Goal: Navigation & Orientation: Find specific page/section

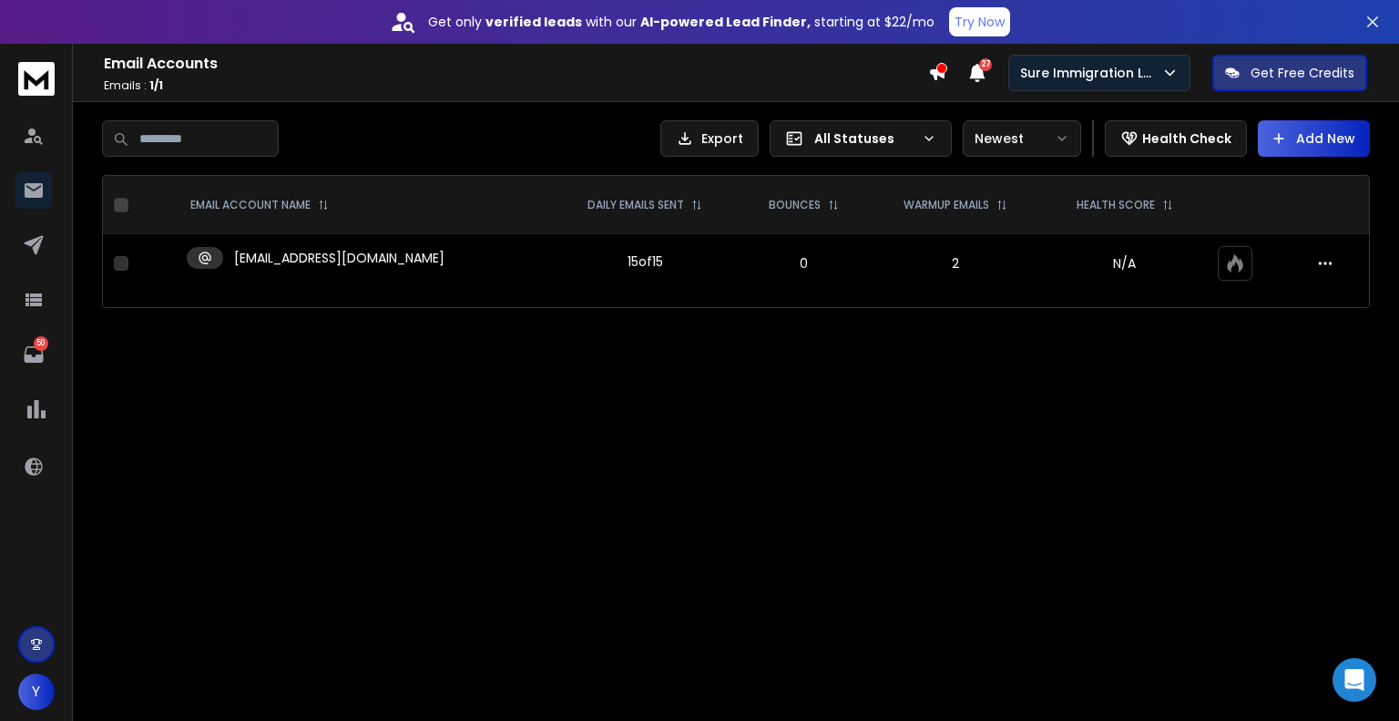
click at [1145, 73] on p "Sure Immigration LTD" at bounding box center [1090, 73] width 141 height 18
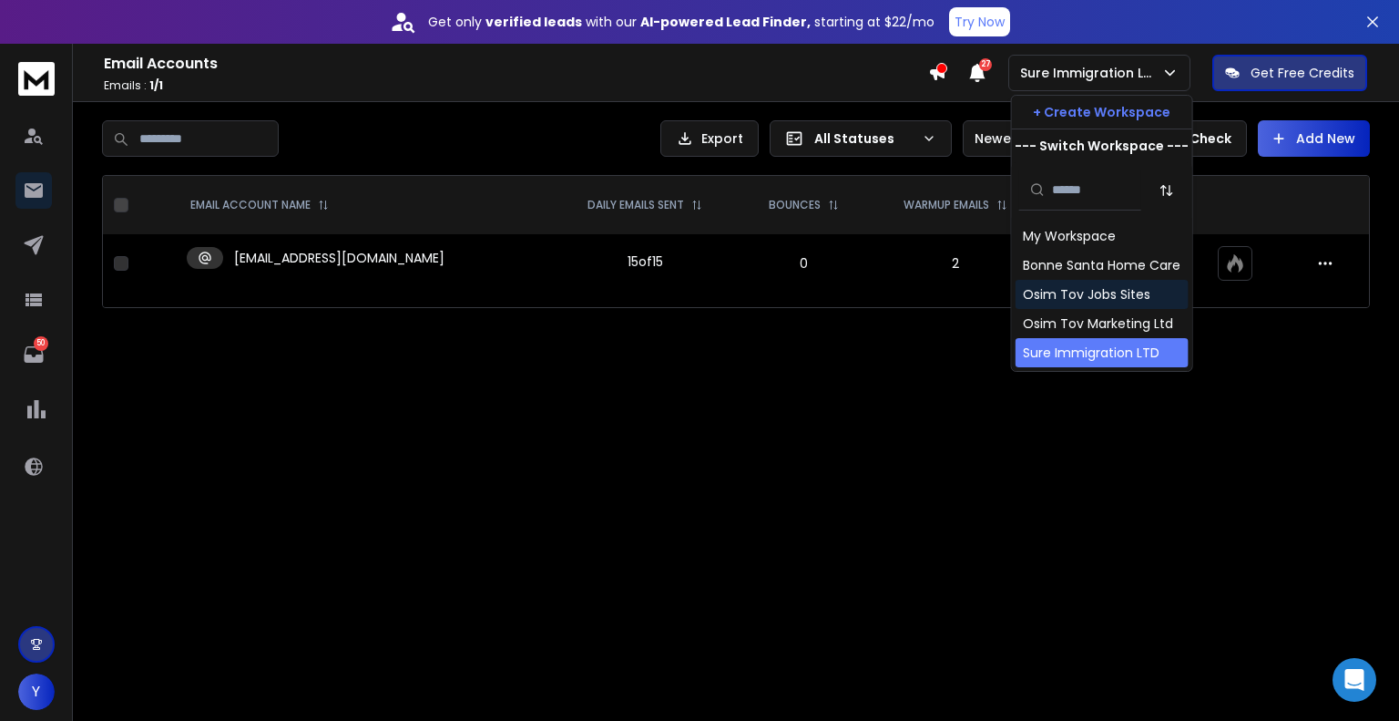
click at [1064, 293] on div "Osim Tov Jobs Sites" at bounding box center [1087, 294] width 128 height 18
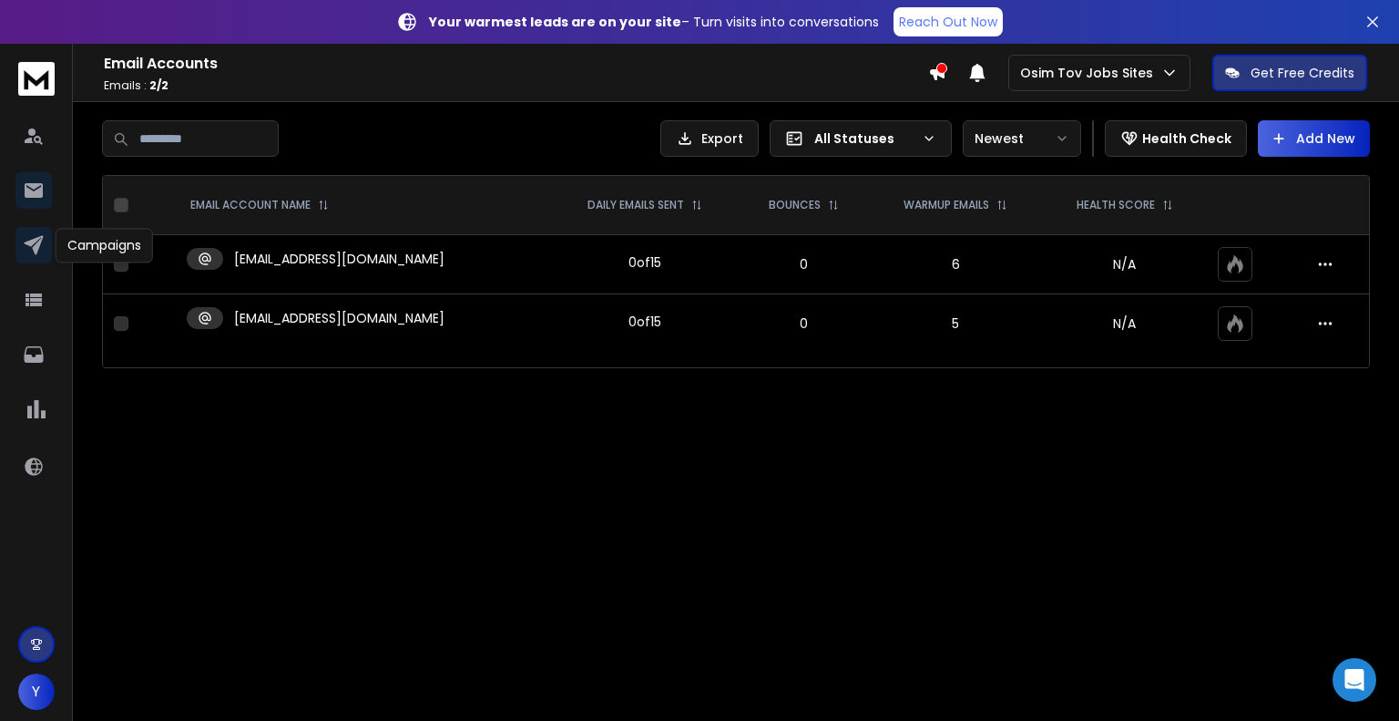
click at [25, 247] on icon at bounding box center [34, 245] width 22 height 22
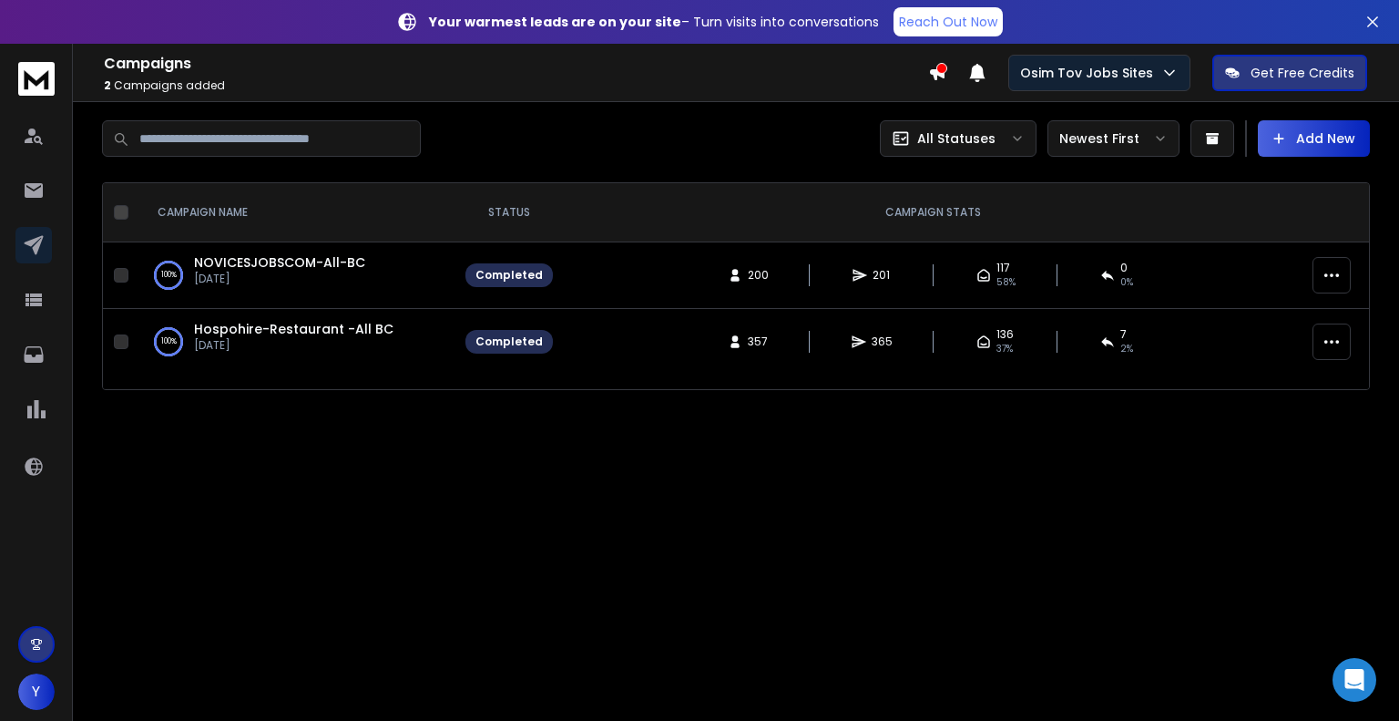
click at [1056, 78] on p "Osim Tov Jobs Sites" at bounding box center [1090, 73] width 140 height 18
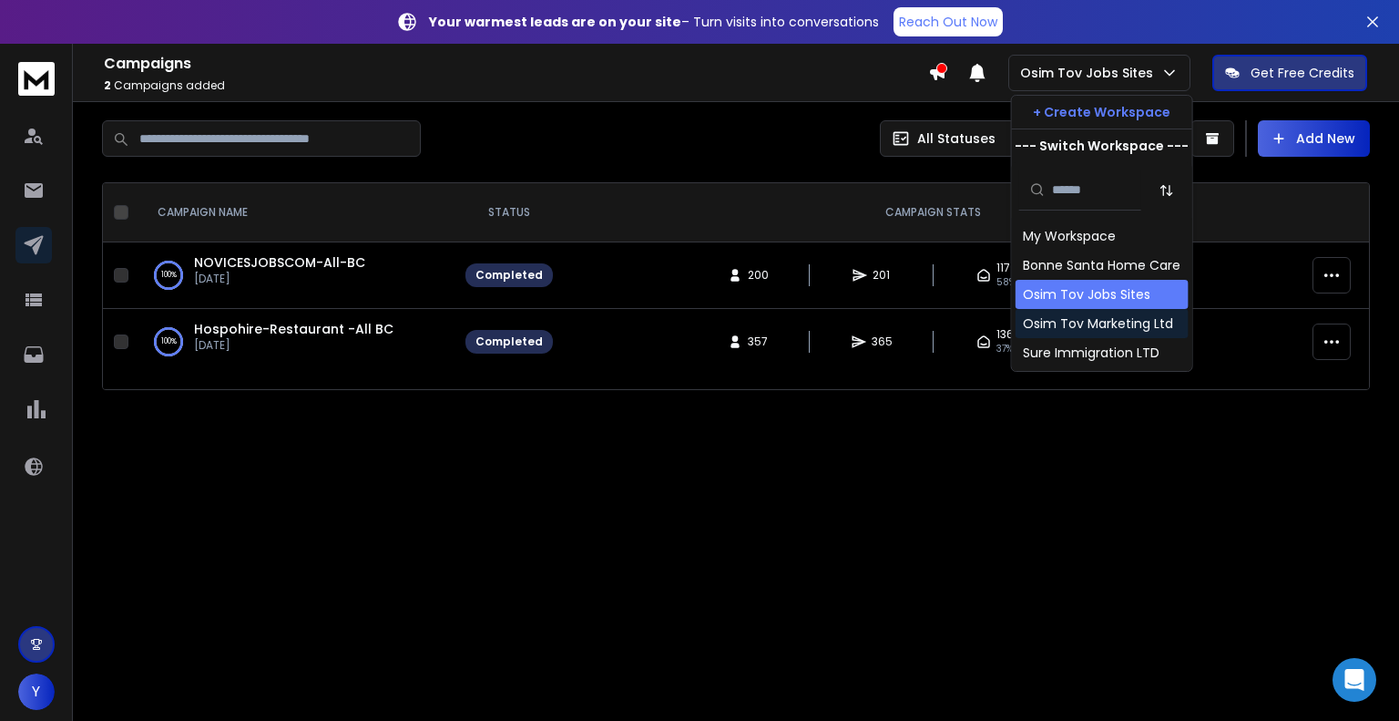
click at [1085, 327] on div "Osim Tov Marketing Ltd" at bounding box center [1098, 323] width 150 height 18
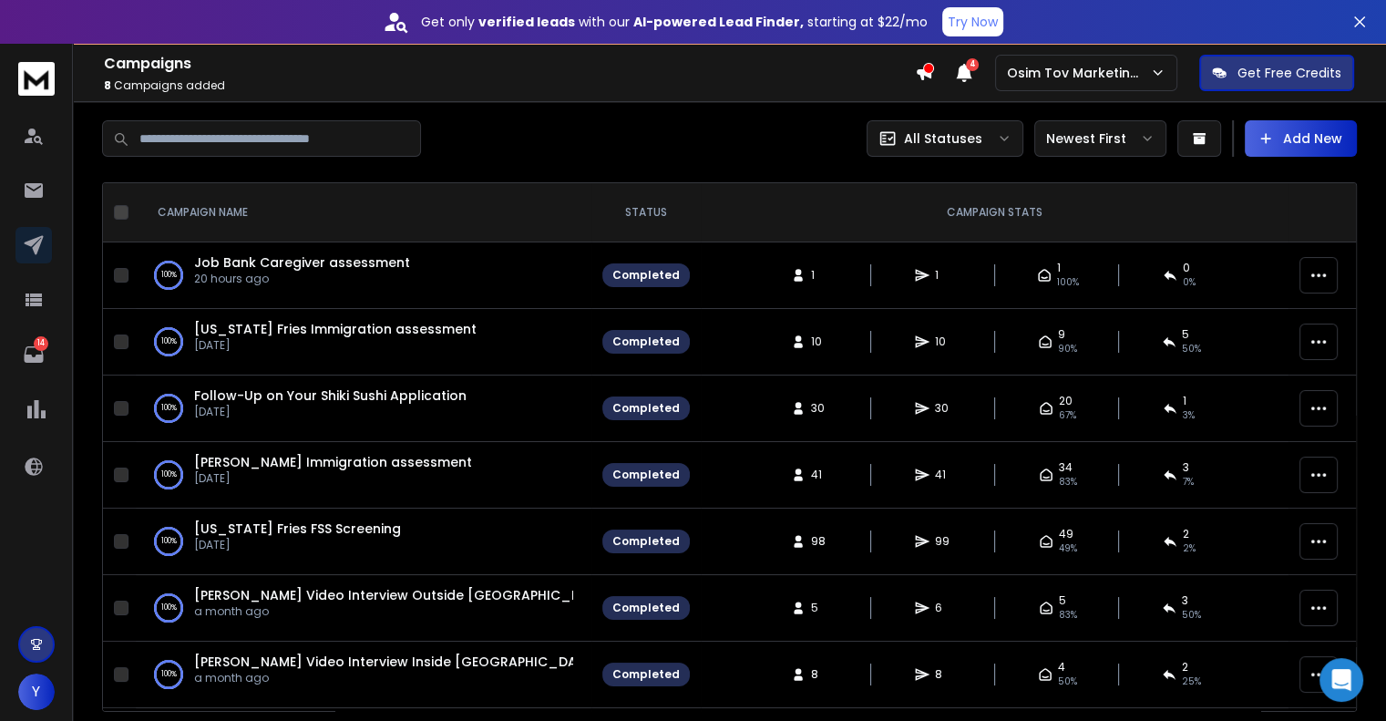
scroll to position [75, 0]
